Goal: Navigation & Orientation: Find specific page/section

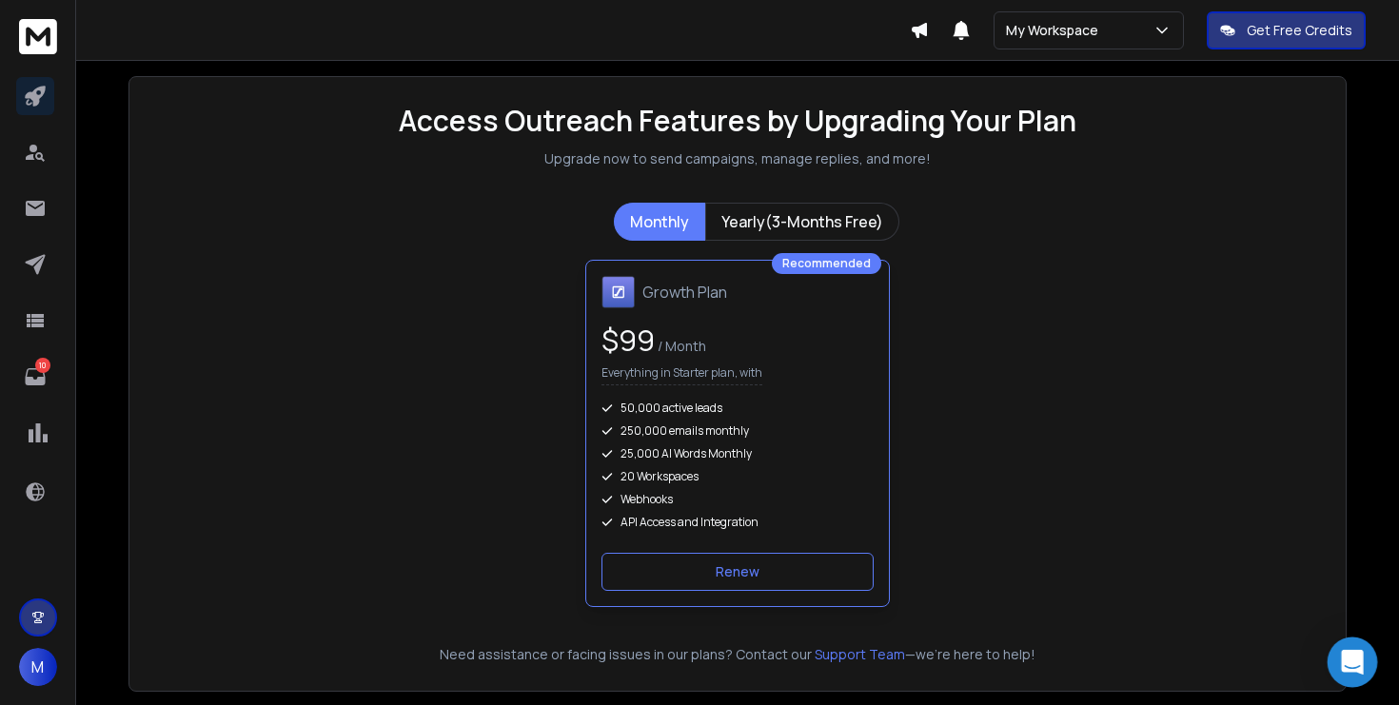
click at [1367, 661] on div "Open Intercom Messenger" at bounding box center [1353, 663] width 50 height 50
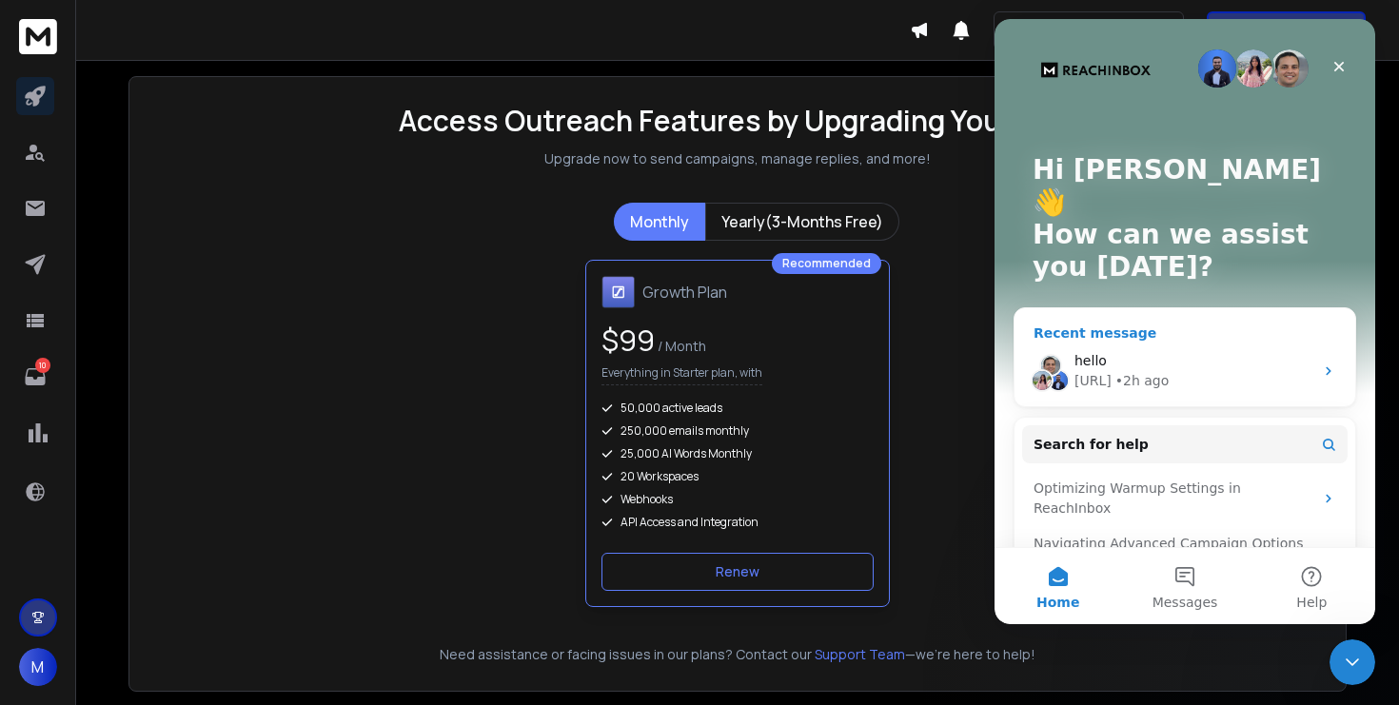
click at [1188, 351] on div "hello" at bounding box center [1194, 361] width 239 height 20
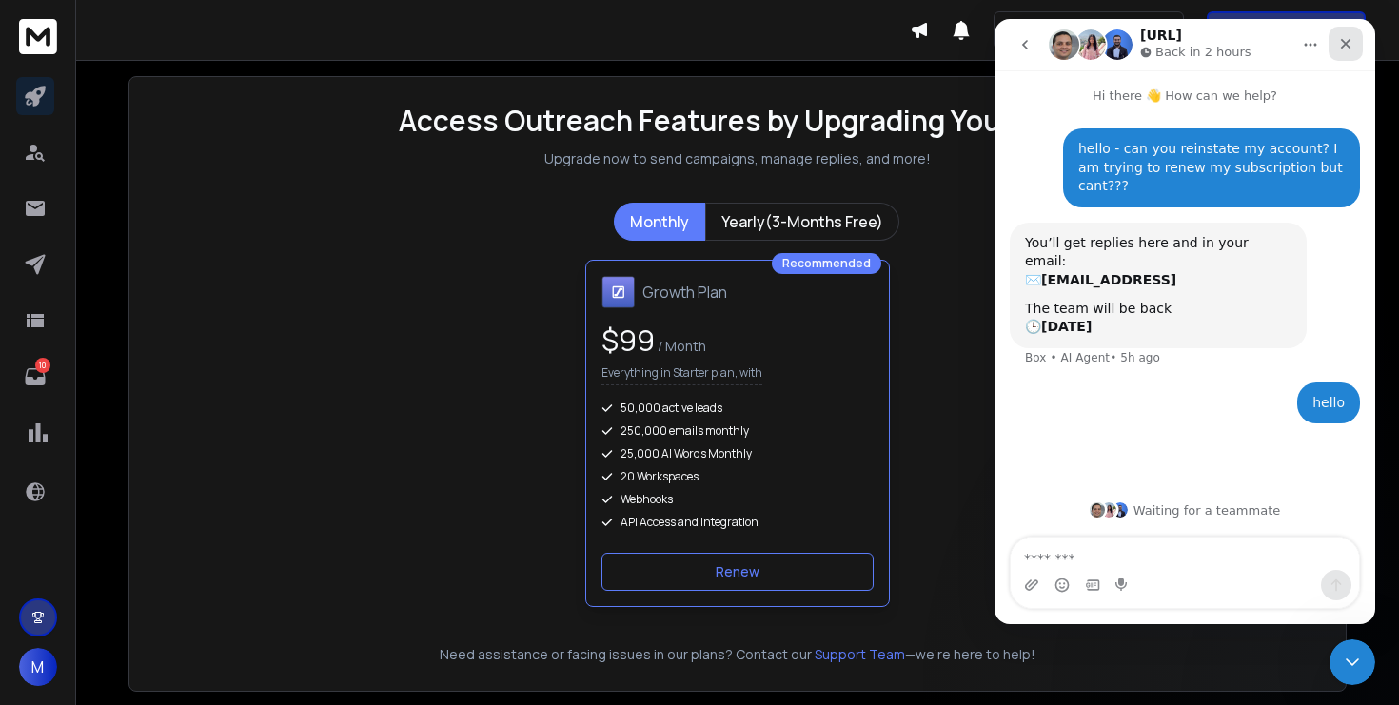
click at [1347, 42] on icon "Close" at bounding box center [1346, 44] width 10 height 10
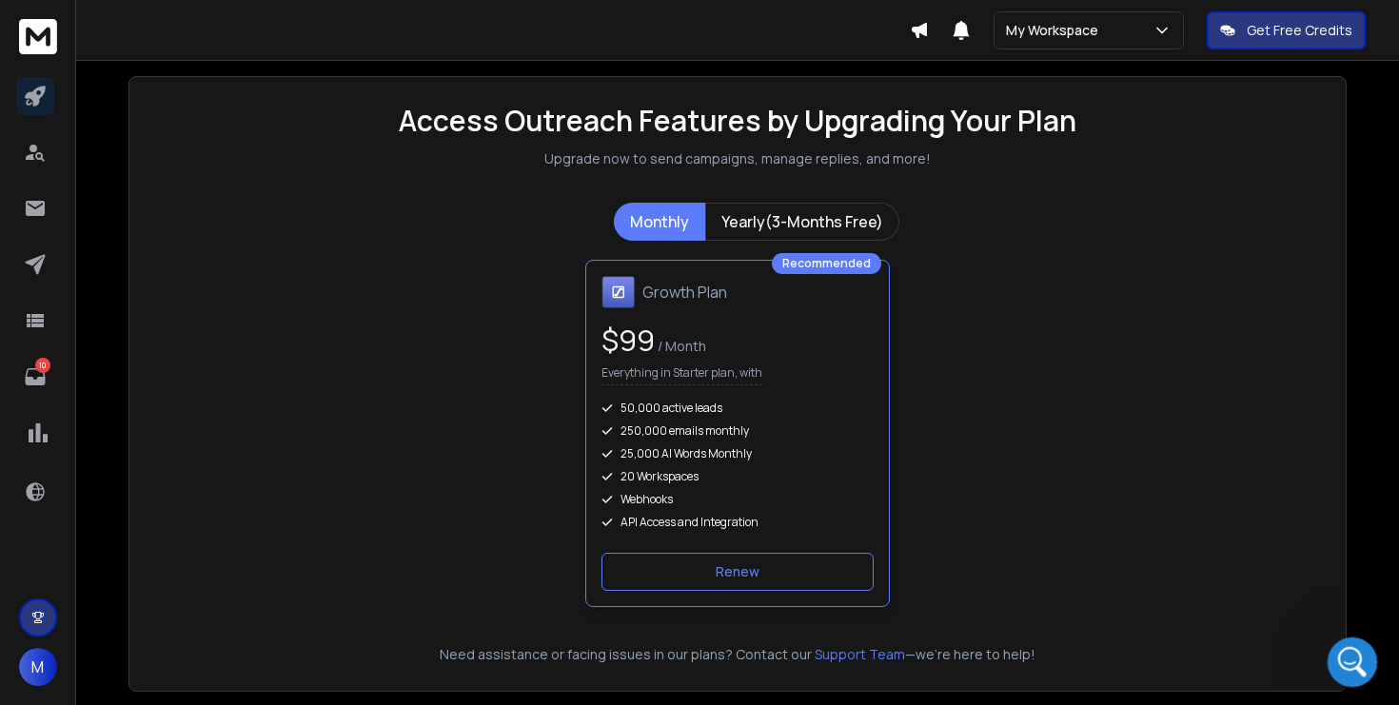
click at [1343, 665] on icon "Open Intercom Messenger" at bounding box center [1350, 659] width 31 height 31
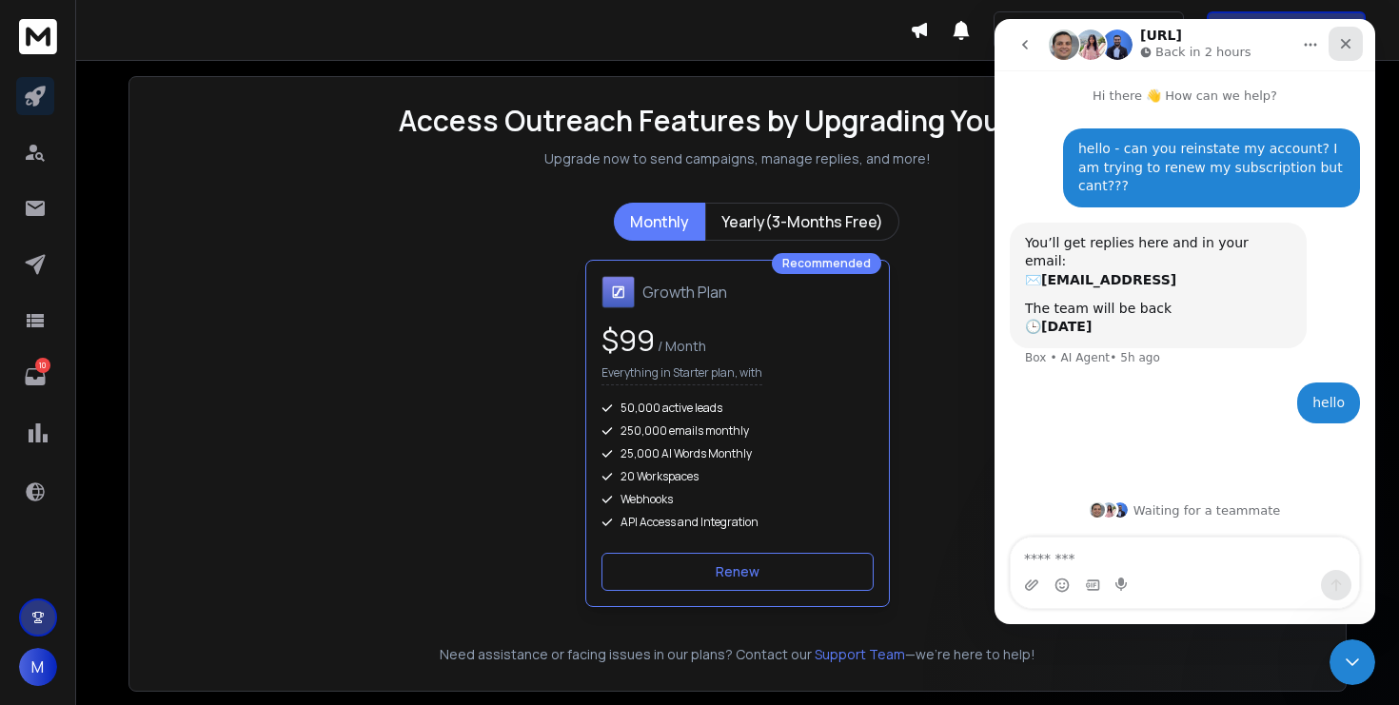
click at [1345, 38] on icon "Close" at bounding box center [1345, 43] width 15 height 15
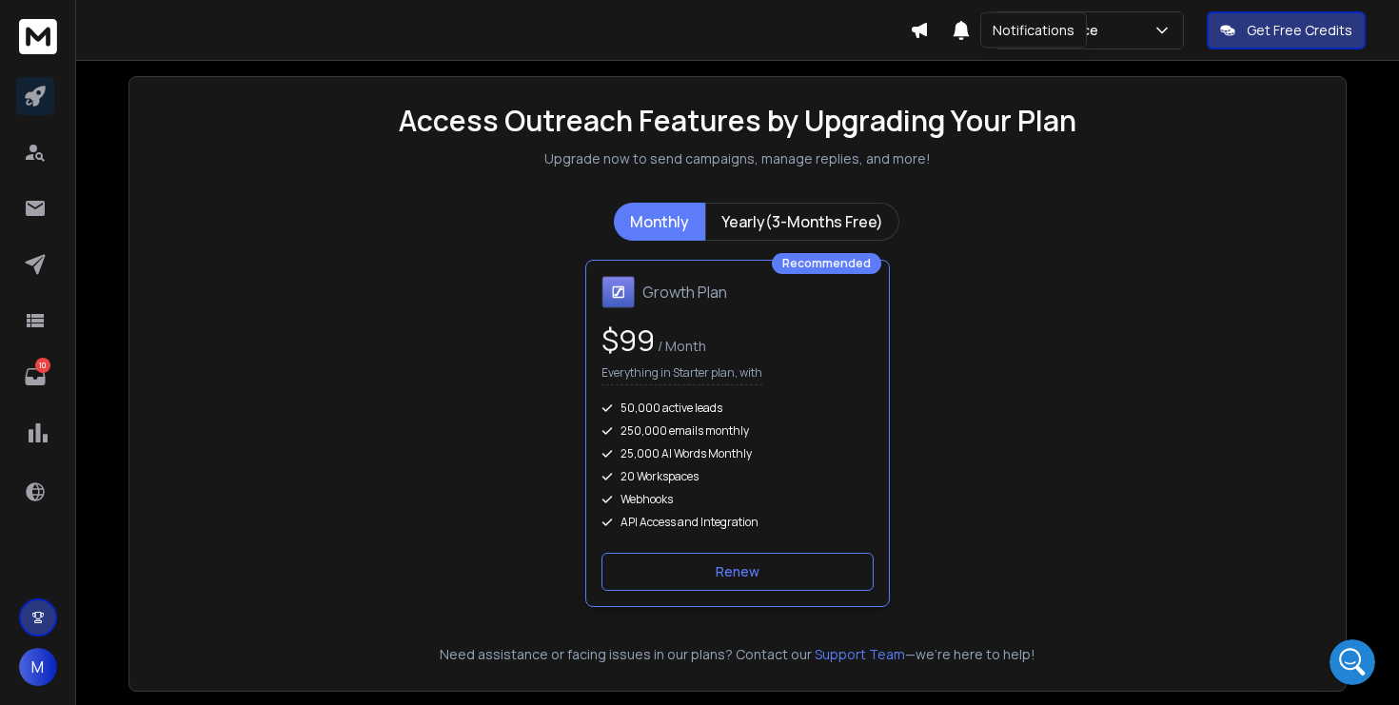
click at [963, 32] on icon at bounding box center [961, 29] width 17 height 19
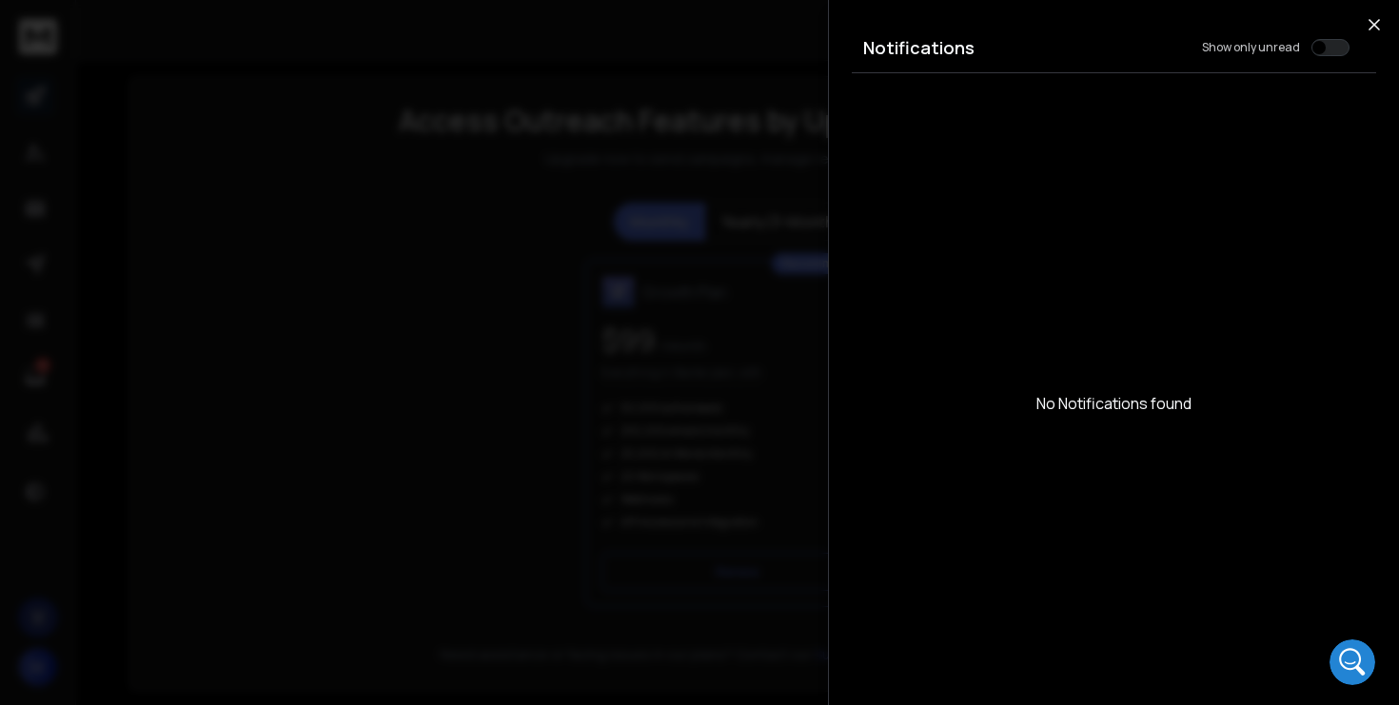
click at [1365, 26] on icon "button" at bounding box center [1374, 24] width 19 height 19
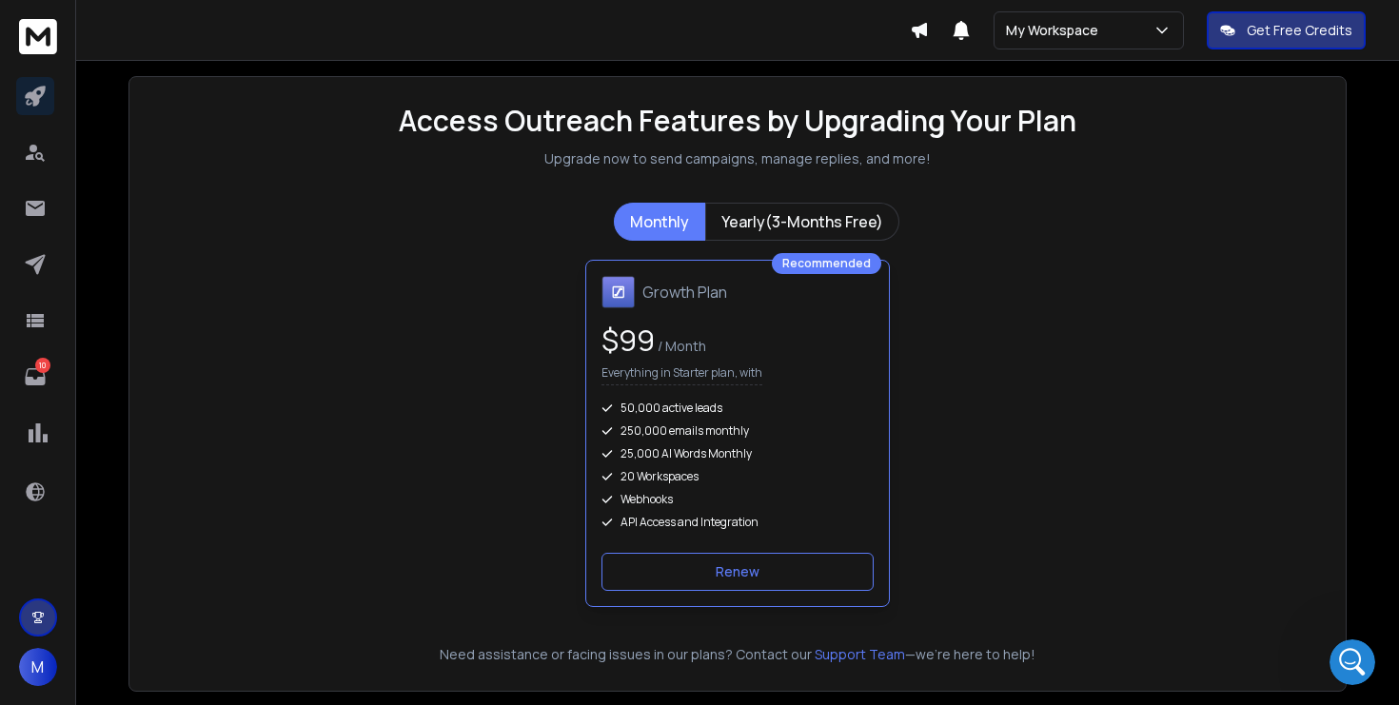
click at [934, 29] on div "My Workspace Get Free Credits" at bounding box center [1138, 30] width 456 height 38
click at [927, 29] on icon at bounding box center [919, 30] width 15 height 15
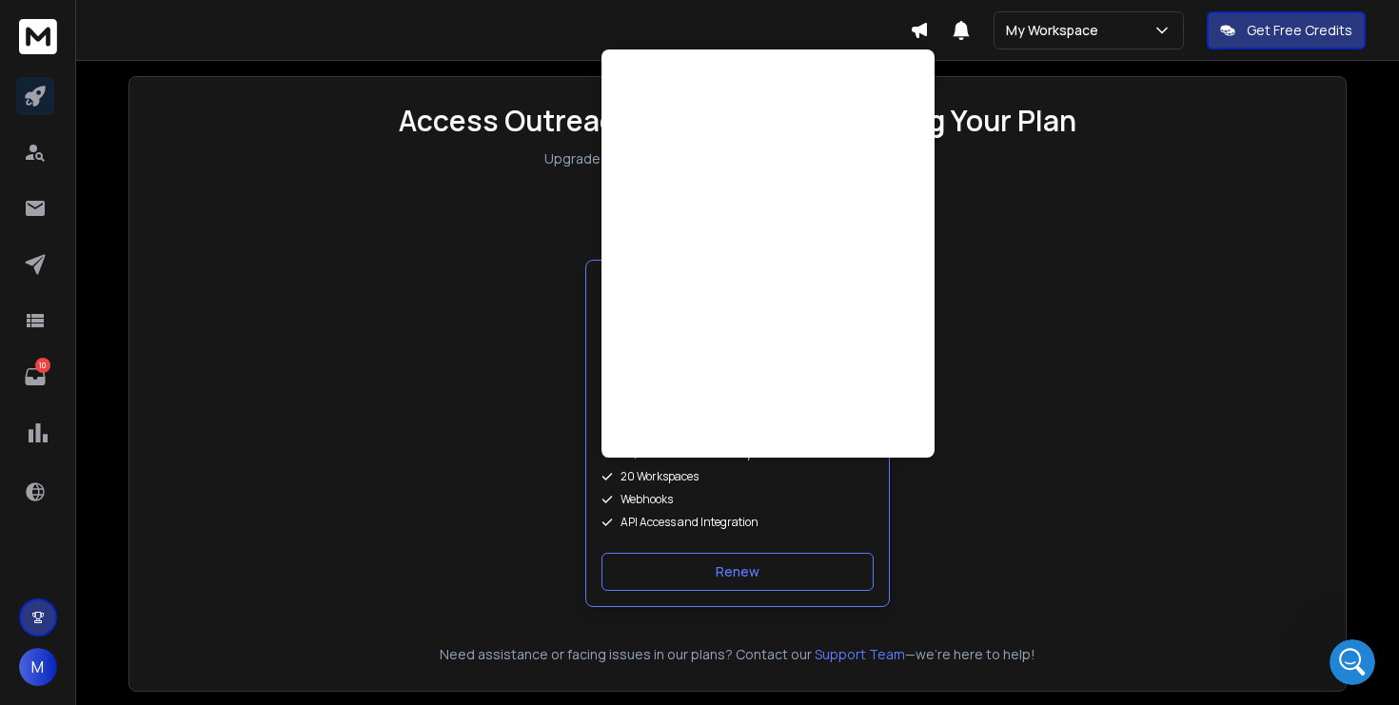
click at [285, 226] on div "Monthly Yearly(3-Months Free)" at bounding box center [756, 222] width 1163 height 38
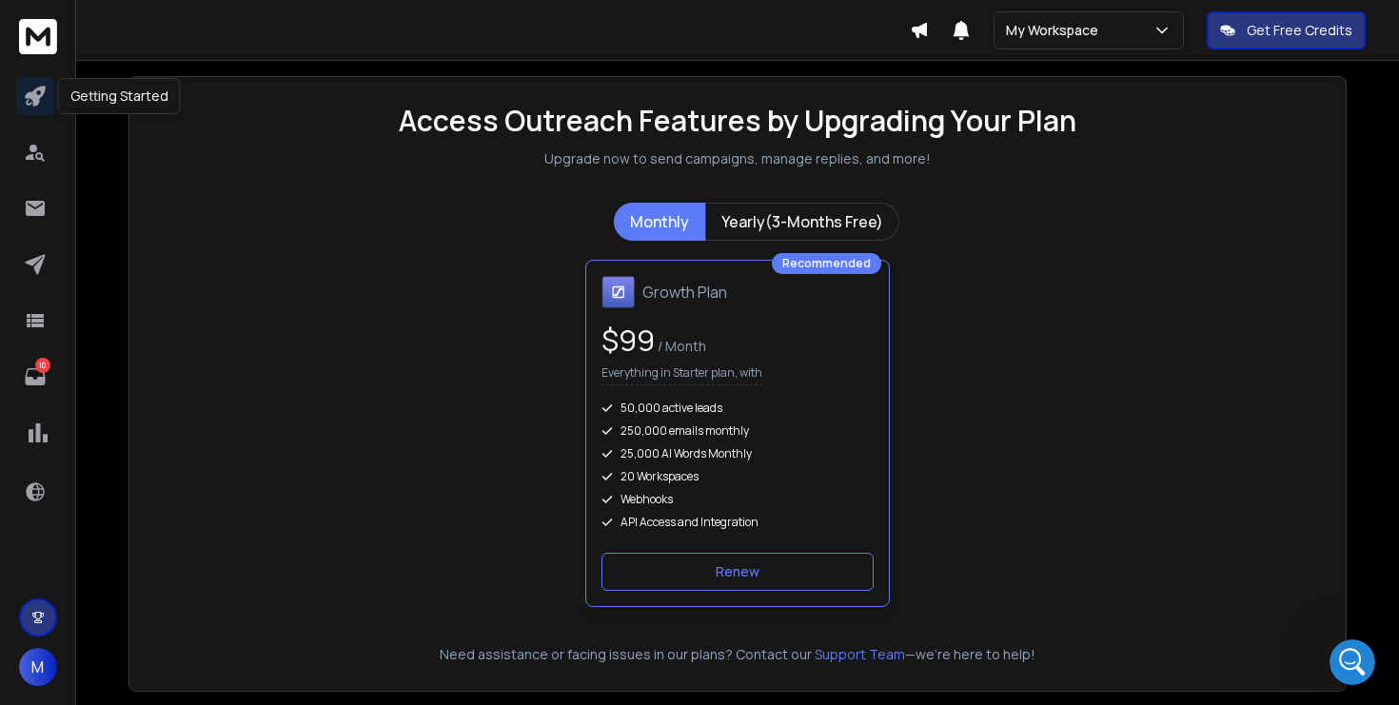
click at [43, 100] on icon at bounding box center [35, 96] width 23 height 23
click at [42, 24] on icon at bounding box center [38, 36] width 38 height 35
click at [38, 158] on icon at bounding box center [35, 157] width 19 height 10
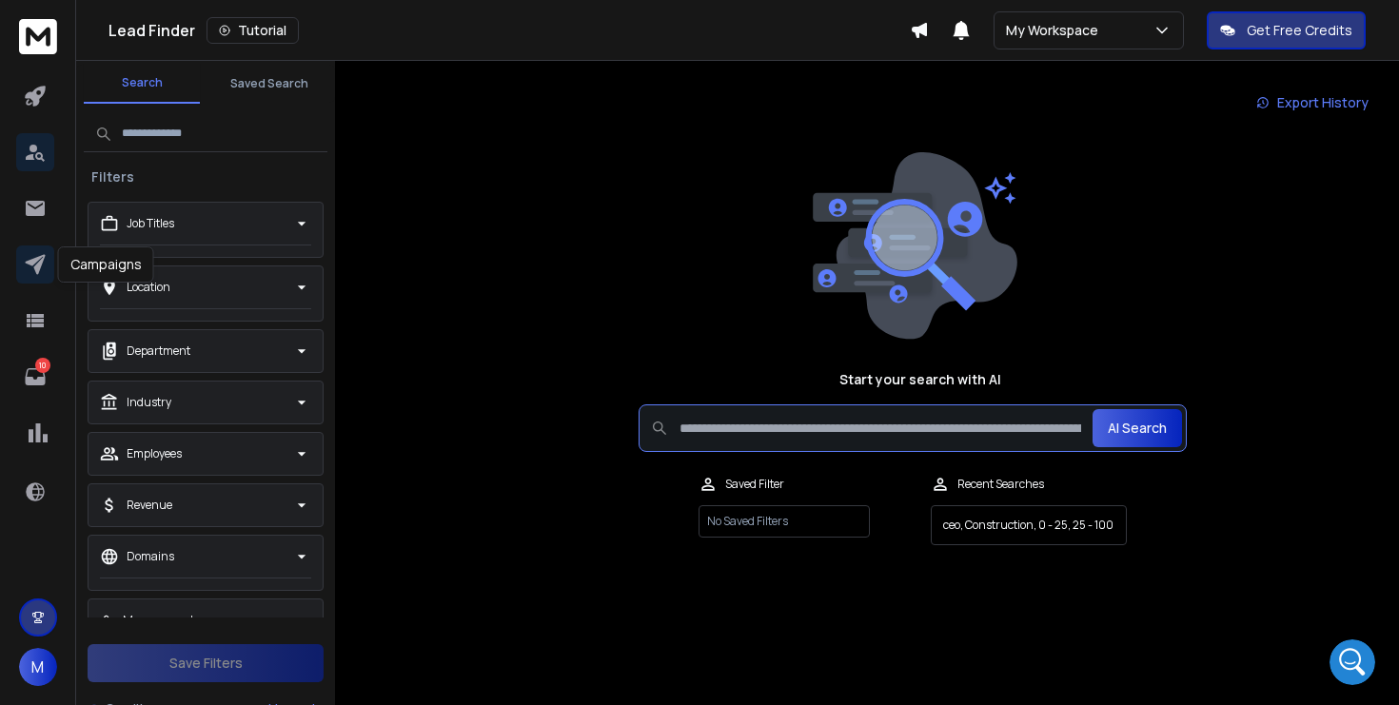
click at [44, 268] on icon at bounding box center [35, 264] width 23 height 23
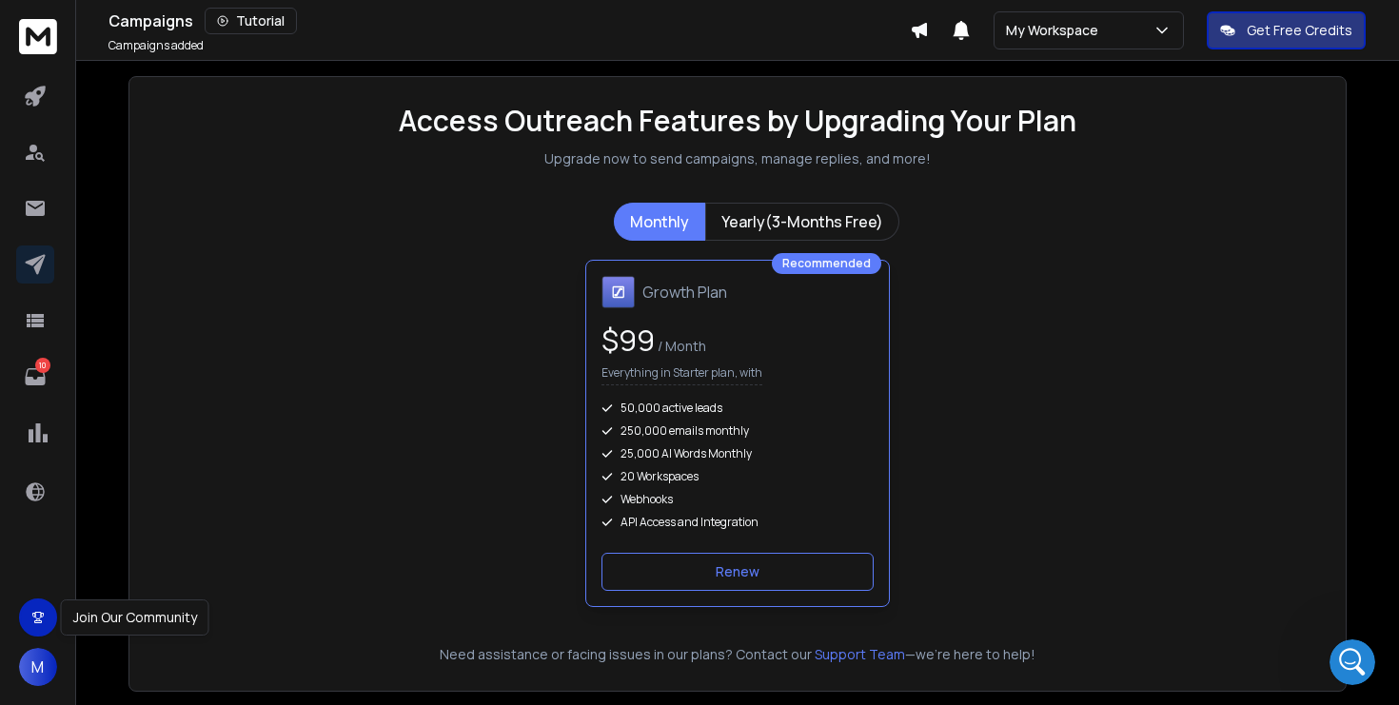
click at [34, 610] on icon at bounding box center [37, 617] width 11 height 15
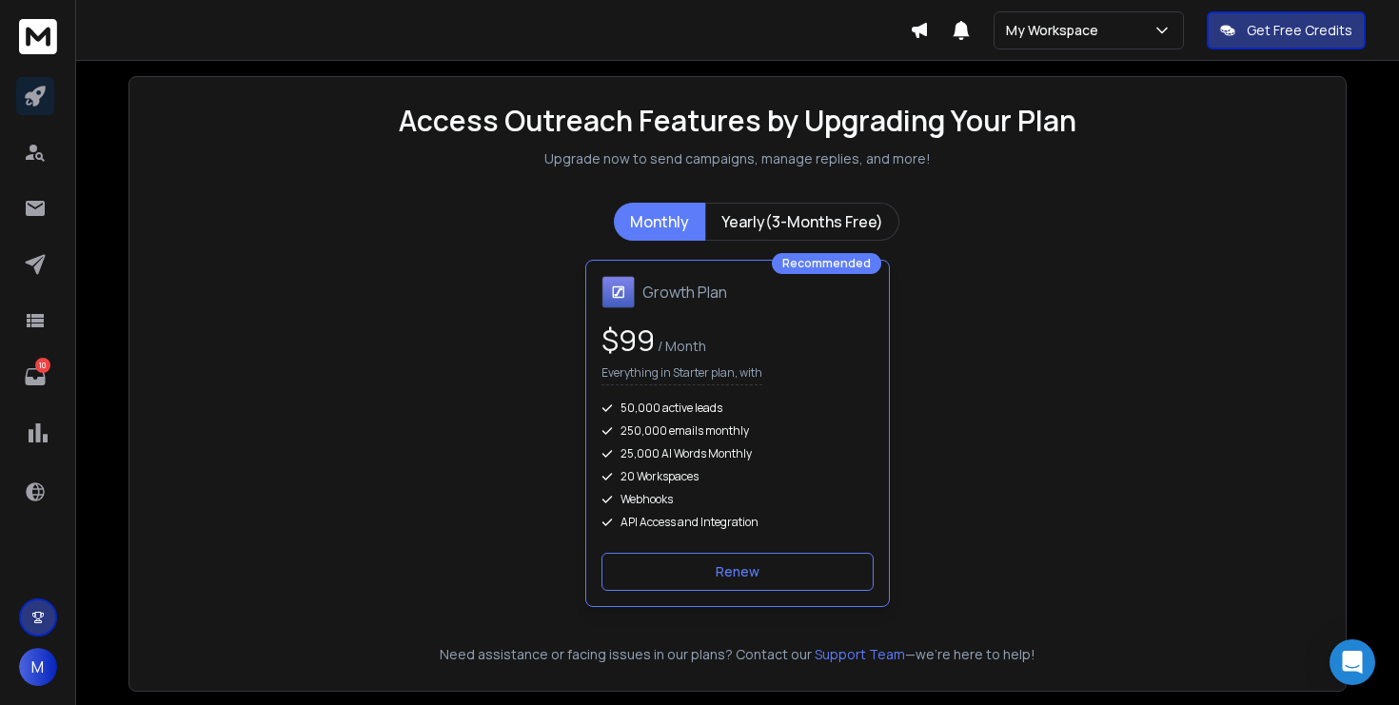
click at [872, 652] on button "Support Team" at bounding box center [860, 654] width 90 height 19
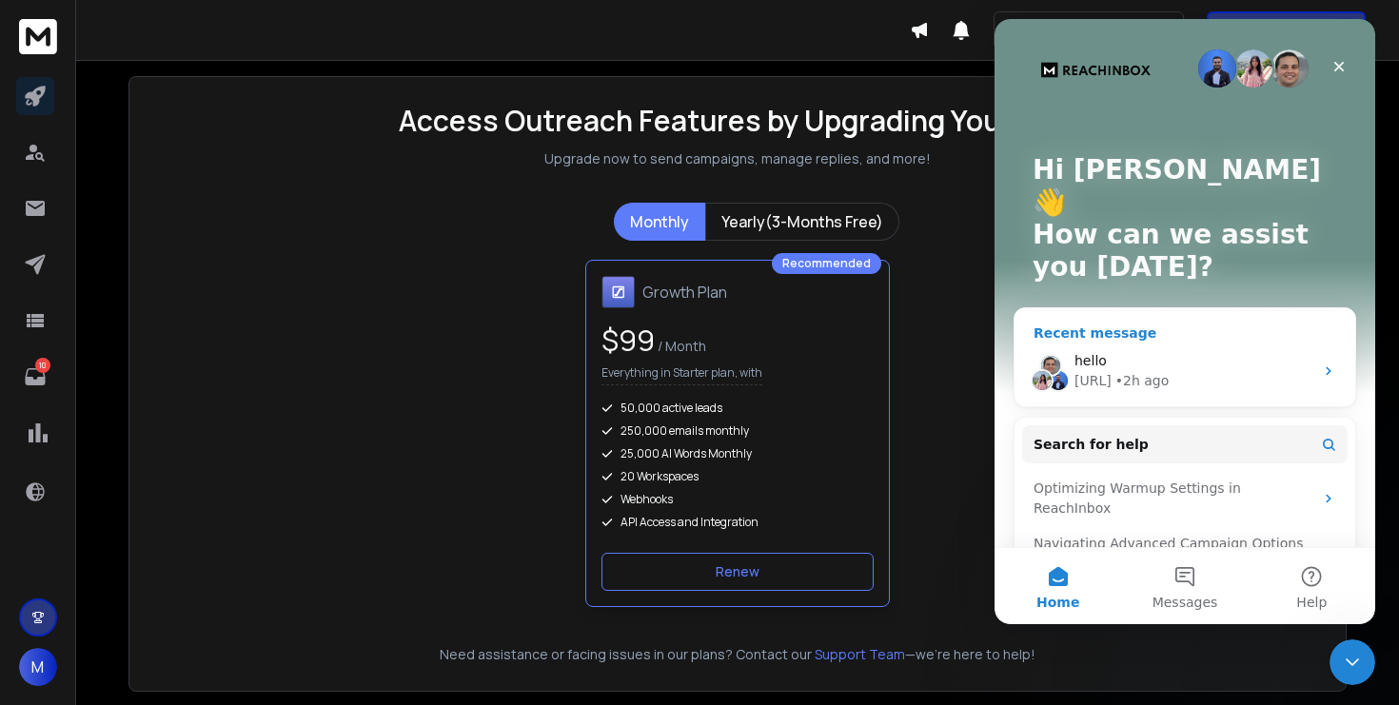
click at [1107, 351] on div "hello" at bounding box center [1194, 361] width 239 height 20
